Goal: Task Accomplishment & Management: Manage account settings

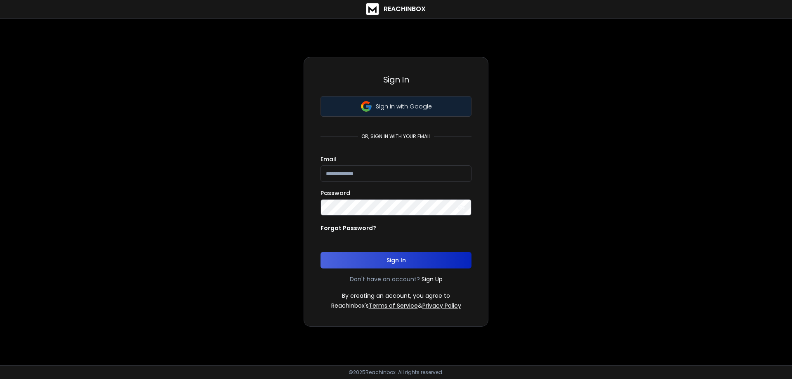
click at [387, 108] on p "Sign in with Google" at bounding box center [404, 106] width 56 height 8
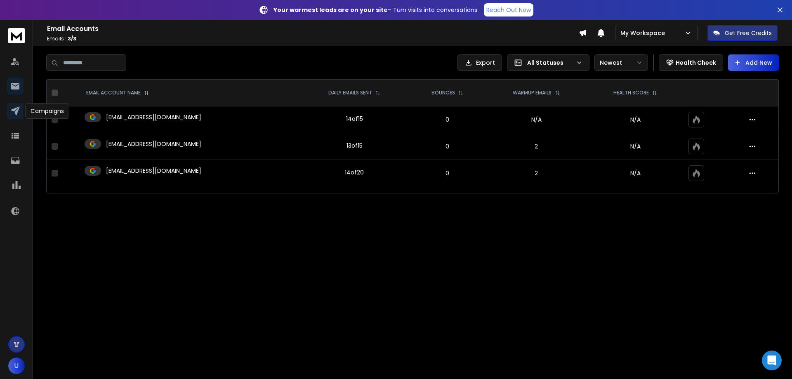
click at [20, 115] on icon at bounding box center [15, 111] width 10 height 10
